Goal: Navigation & Orientation: Find specific page/section

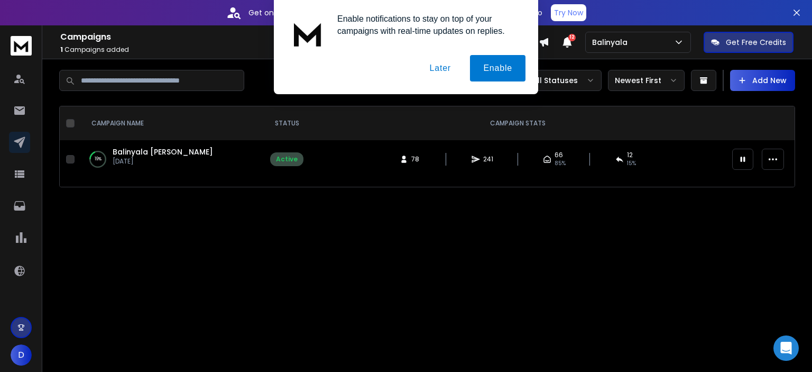
click at [442, 69] on button "Later" at bounding box center [440, 68] width 48 height 26
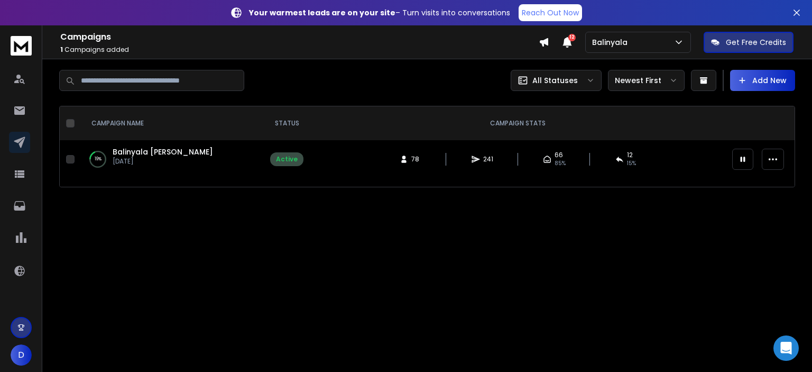
click at [162, 149] on span "Balinyala [PERSON_NAME]" at bounding box center [163, 151] width 100 height 11
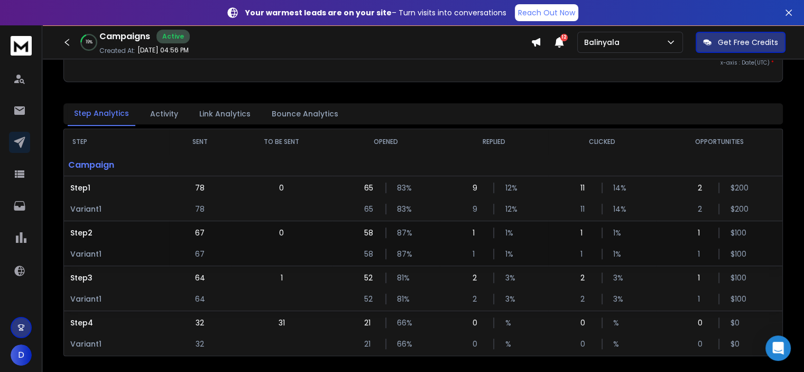
scroll to position [448, 0]
click at [19, 103] on link at bounding box center [19, 110] width 21 height 21
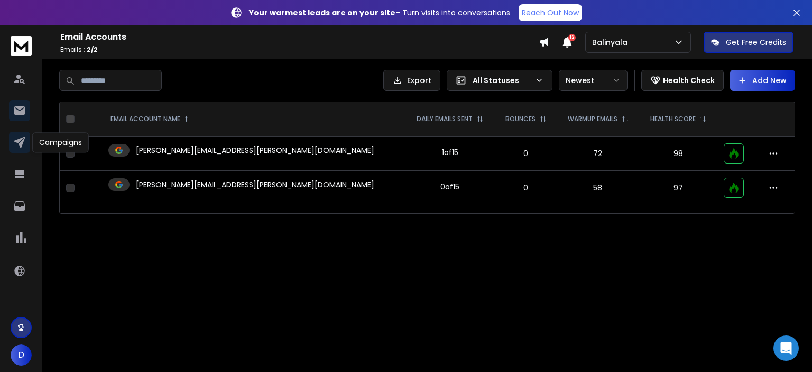
click at [23, 142] on icon at bounding box center [19, 142] width 13 height 13
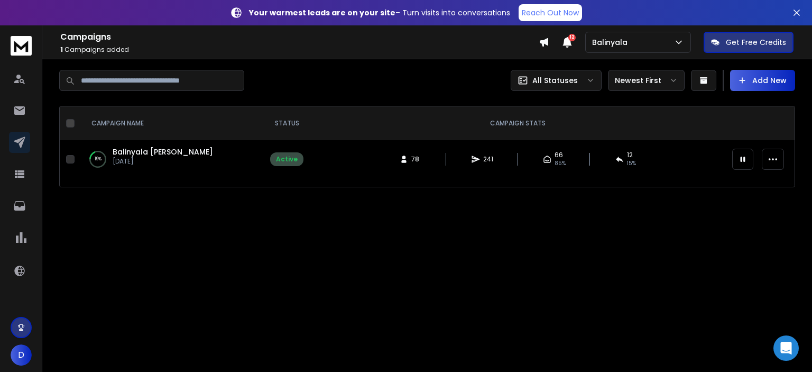
click at [695, 243] on div "Your warmest leads are on your site – Turn visits into conversations Reach Out …" at bounding box center [406, 186] width 812 height 372
click at [524, 275] on div "Your warmest leads are on your site – Turn visits into conversations Reach Out …" at bounding box center [406, 186] width 812 height 372
